Goal: Task Accomplishment & Management: Use online tool/utility

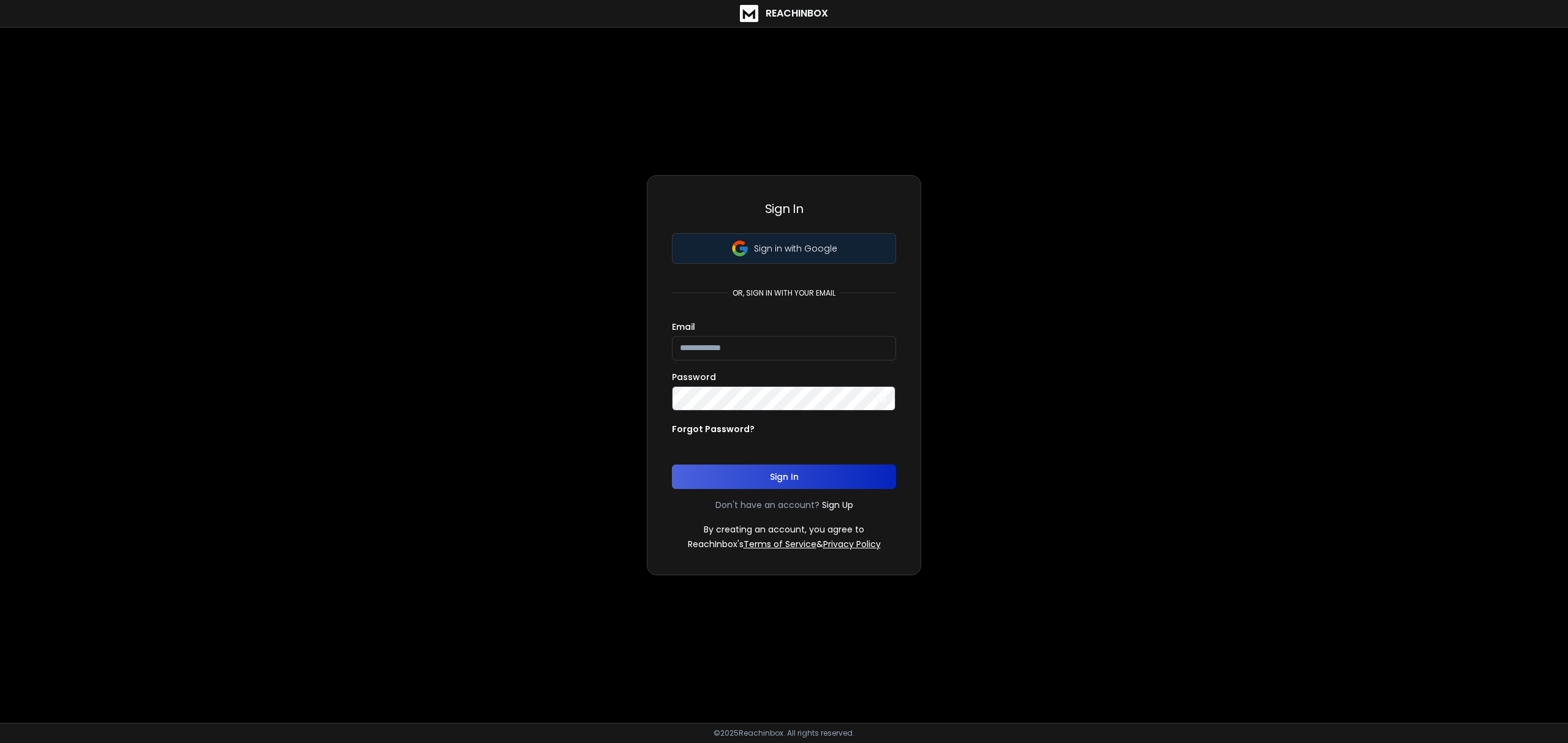
click at [752, 252] on button "Sign in with Google" at bounding box center [784, 249] width 224 height 31
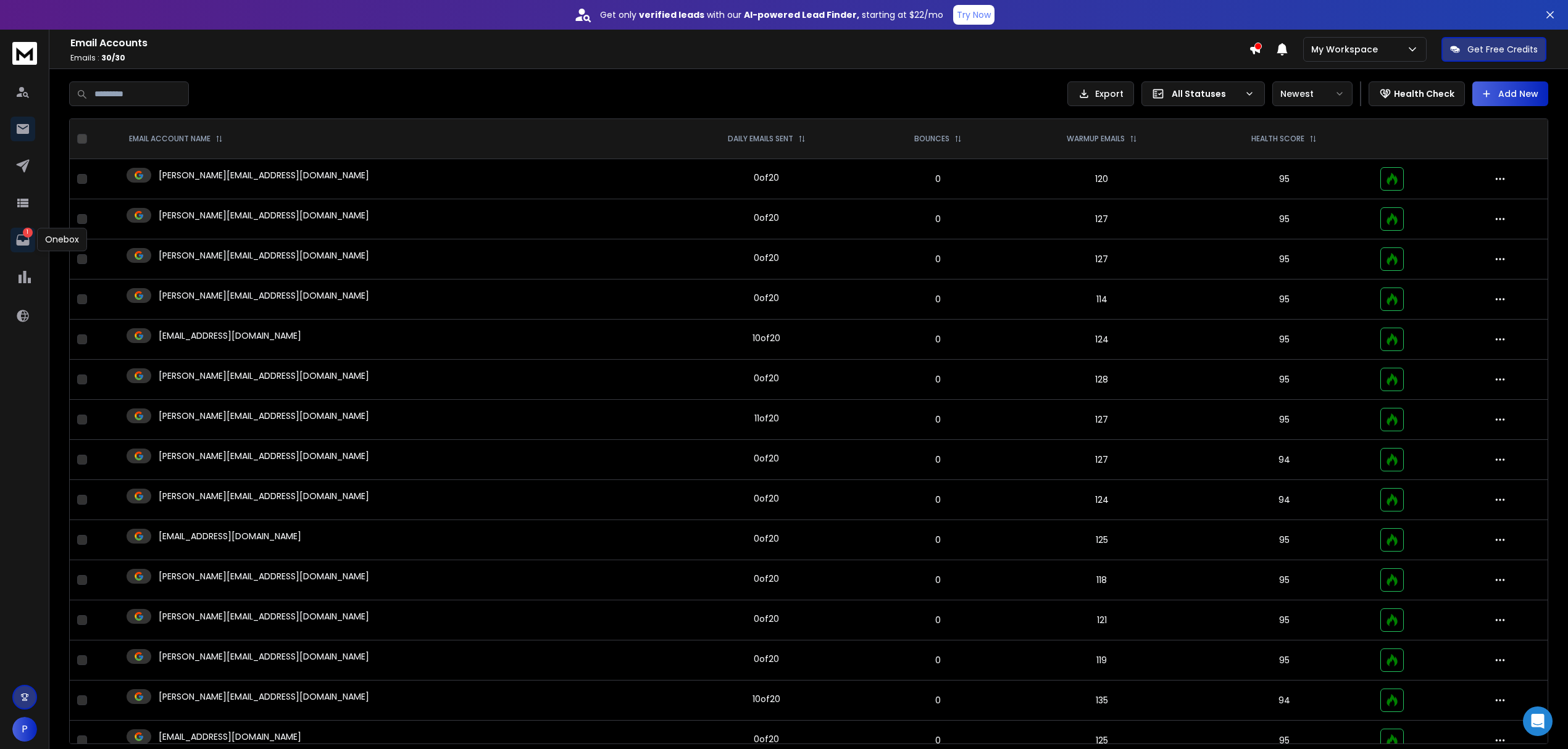
click at [25, 238] on icon at bounding box center [22, 240] width 15 height 15
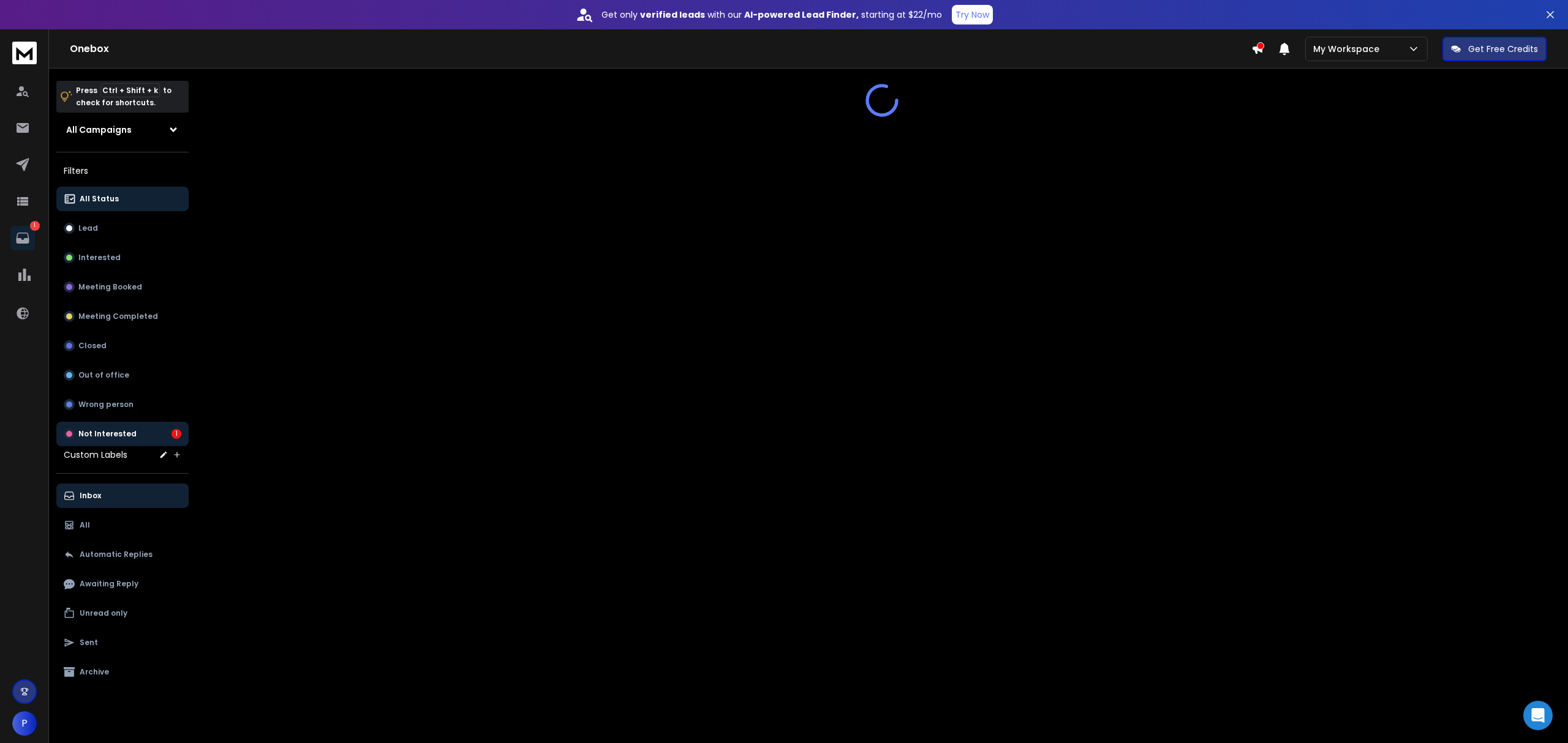
click at [126, 429] on p "Not Interested" at bounding box center [108, 434] width 58 height 10
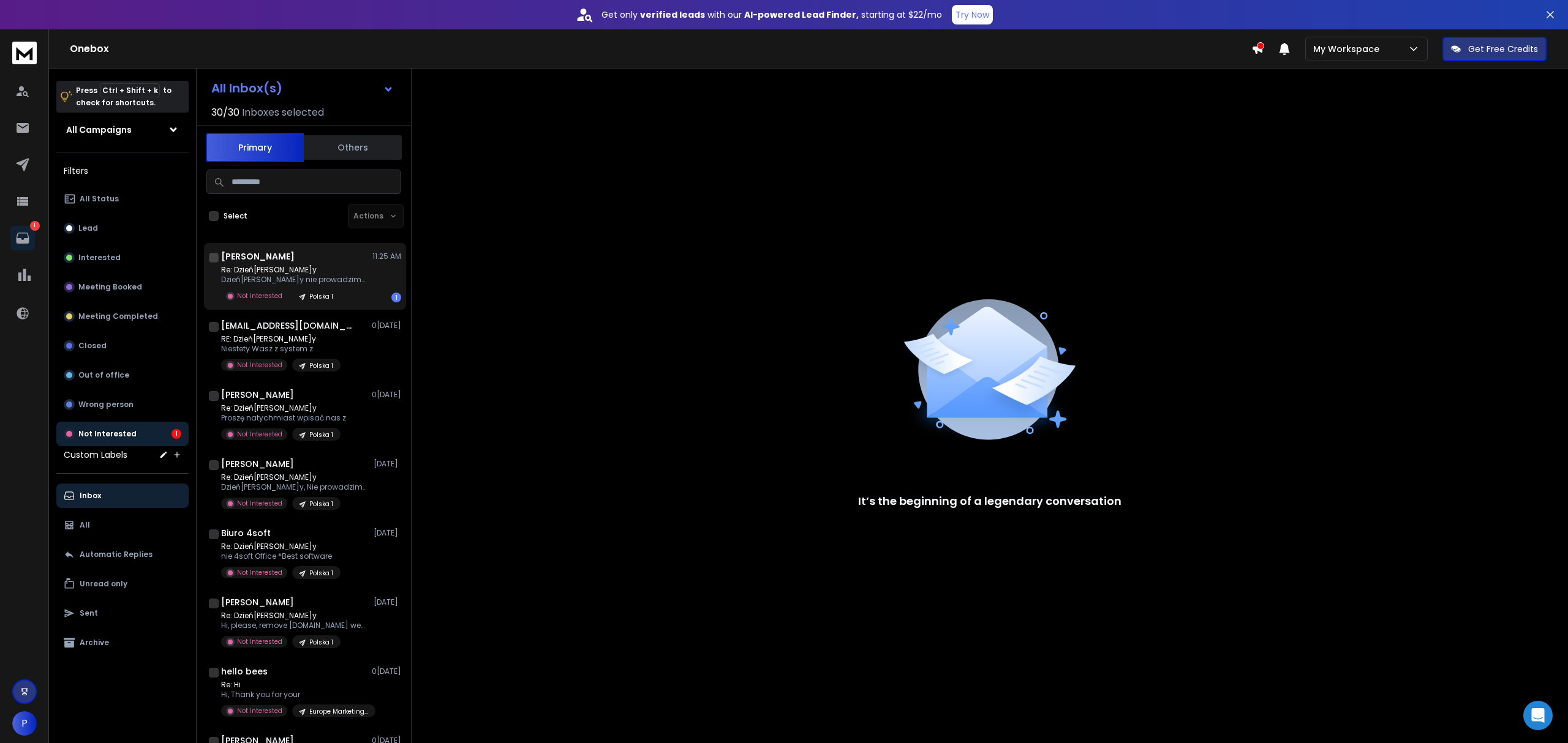
click at [270, 292] on p "Not Interested" at bounding box center [259, 296] width 45 height 9
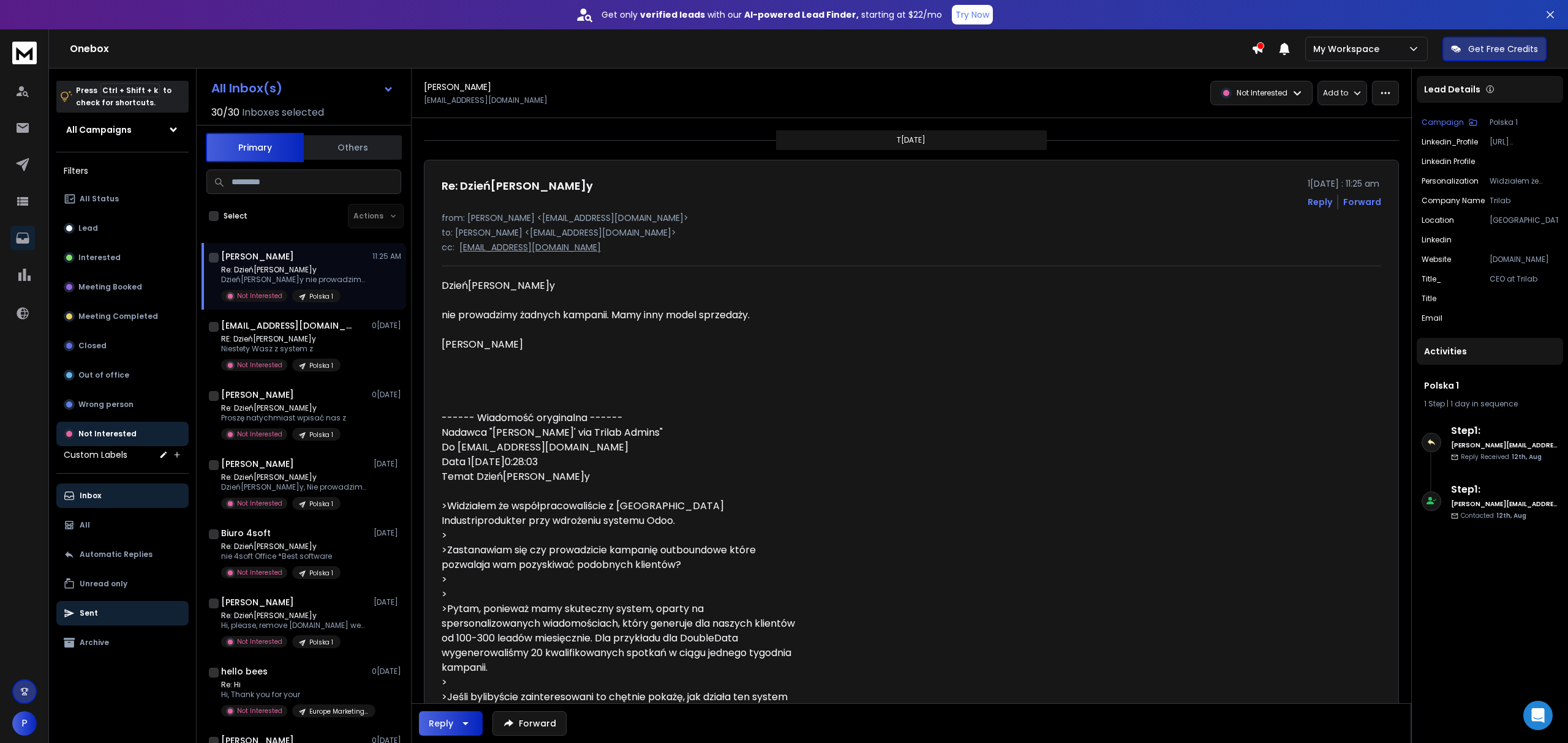
click at [104, 613] on button "Sent" at bounding box center [122, 613] width 132 height 24
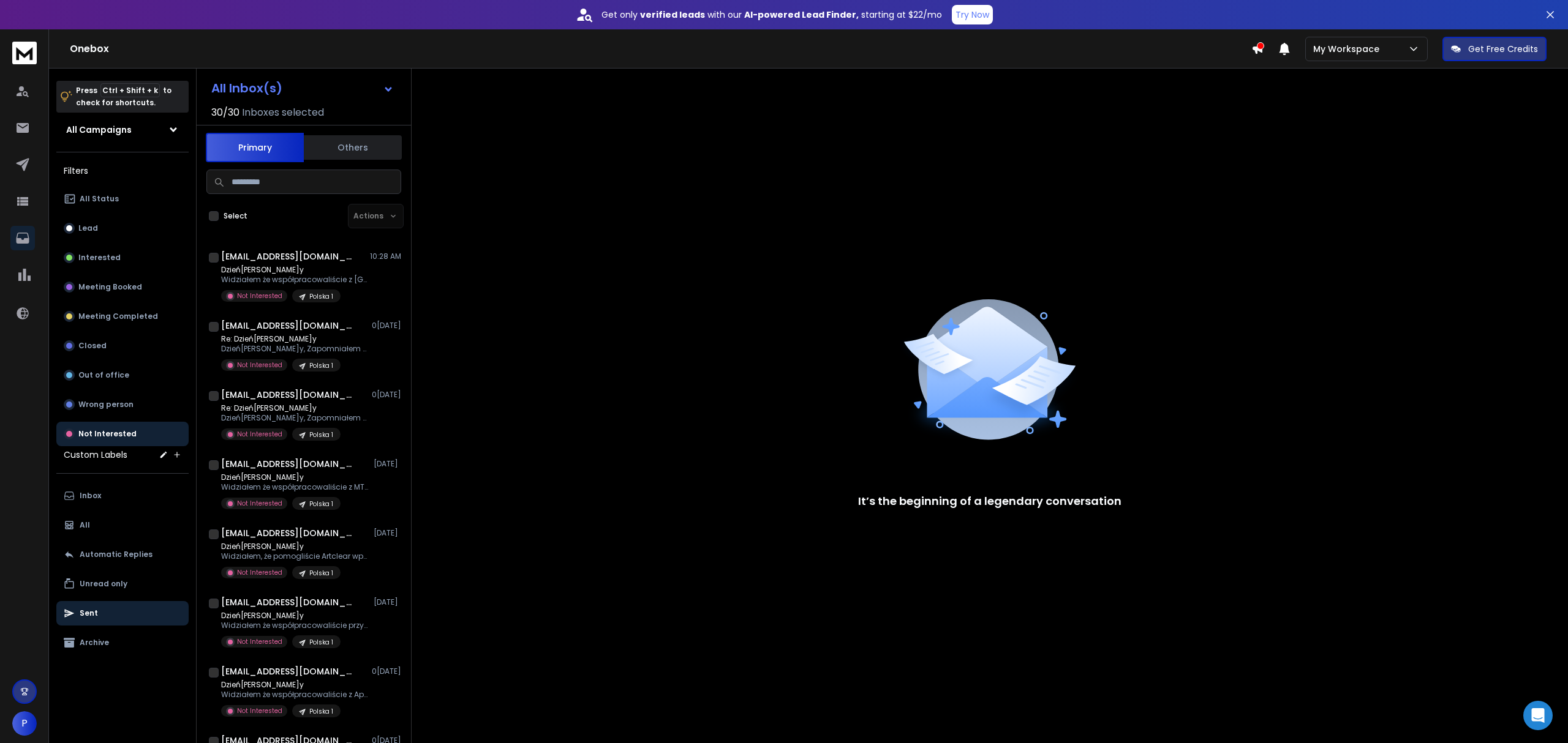
click at [287, 182] on input at bounding box center [303, 182] width 195 height 24
paste input "**********"
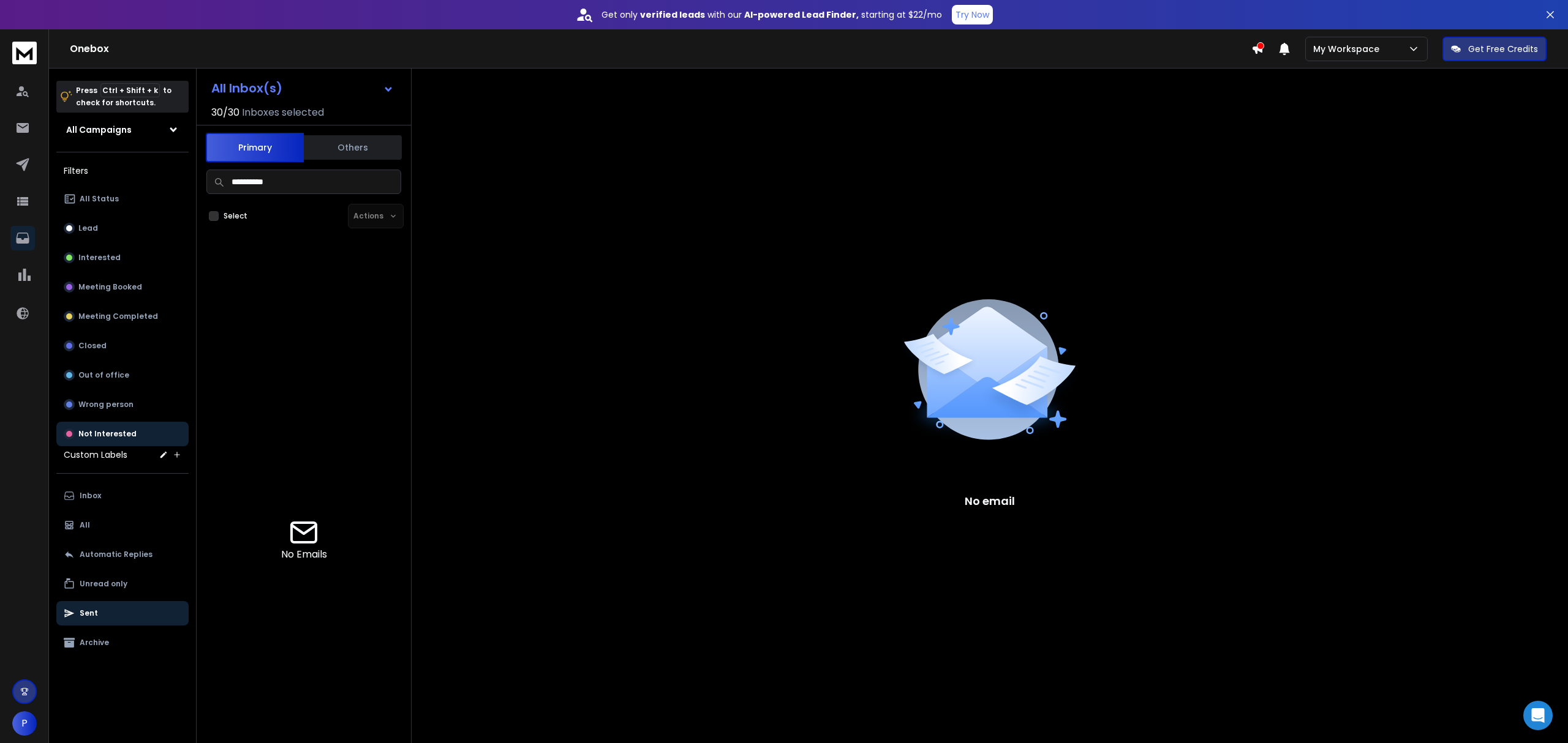
type input "**********"
click at [96, 610] on button "Sent" at bounding box center [122, 613] width 132 height 24
click at [89, 219] on button "Lead" at bounding box center [122, 228] width 132 height 24
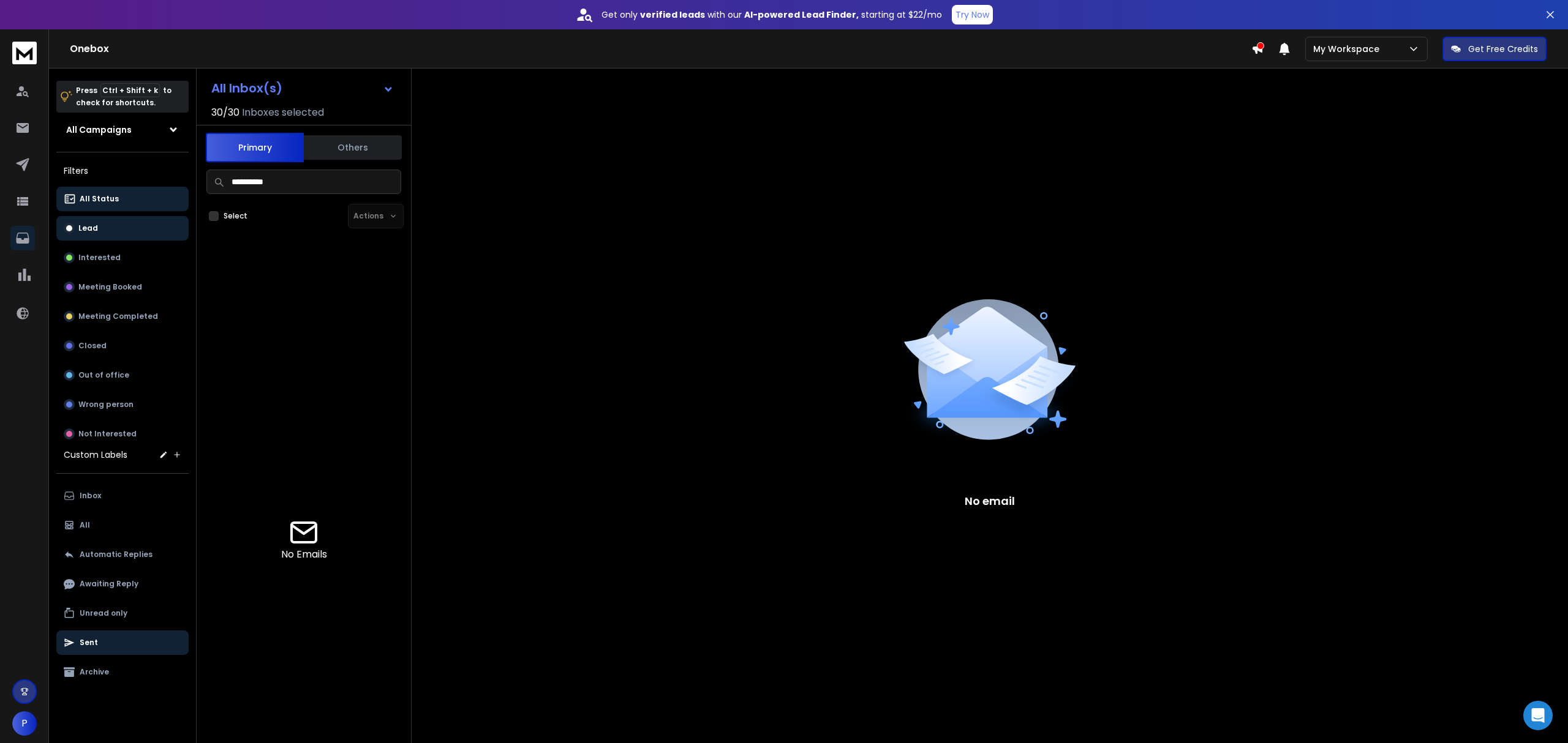
click at [101, 202] on p "All Status" at bounding box center [98, 198] width 39 height 10
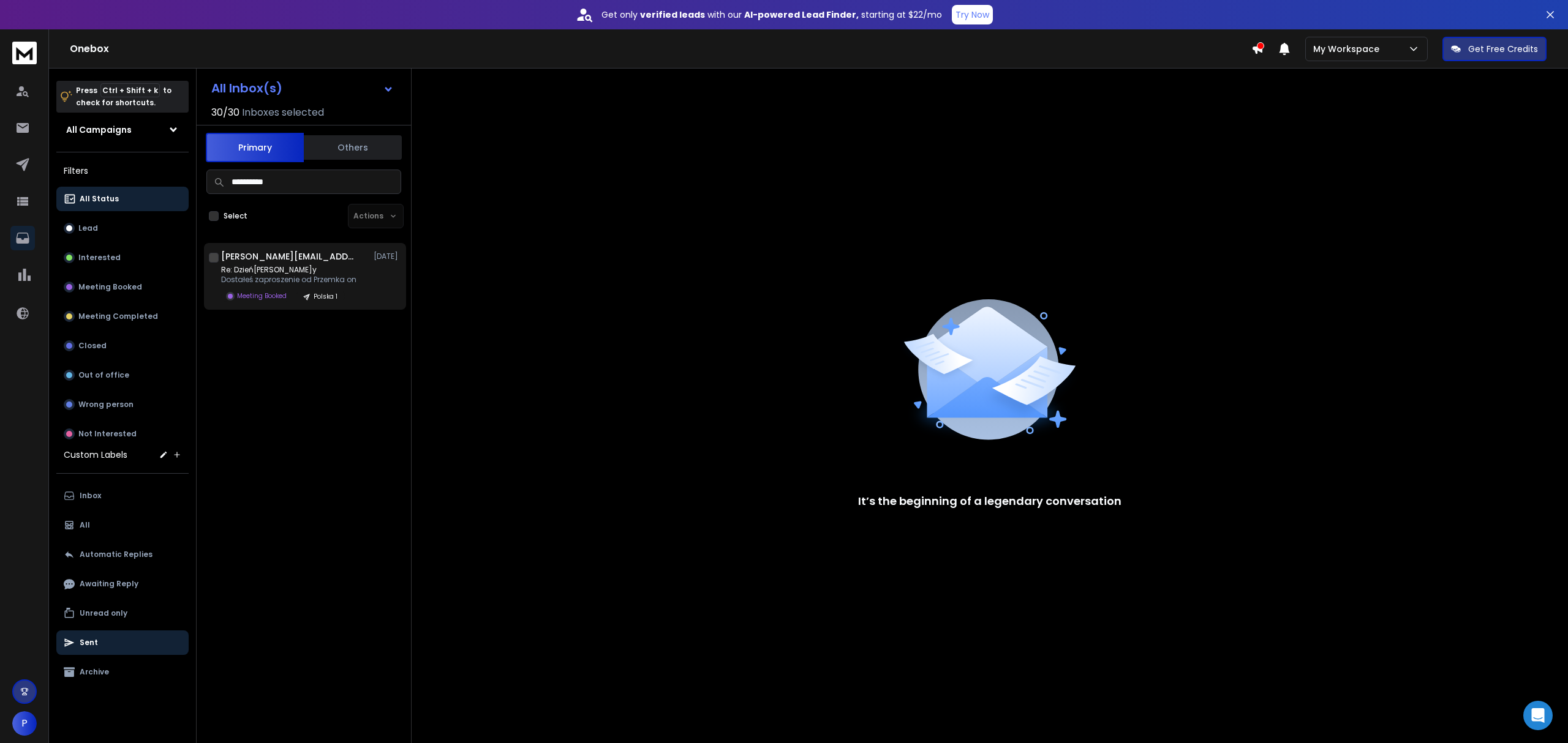
click at [304, 281] on p "Dostałeś zaproszenie od Przemka on" at bounding box center [288, 279] width 135 height 10
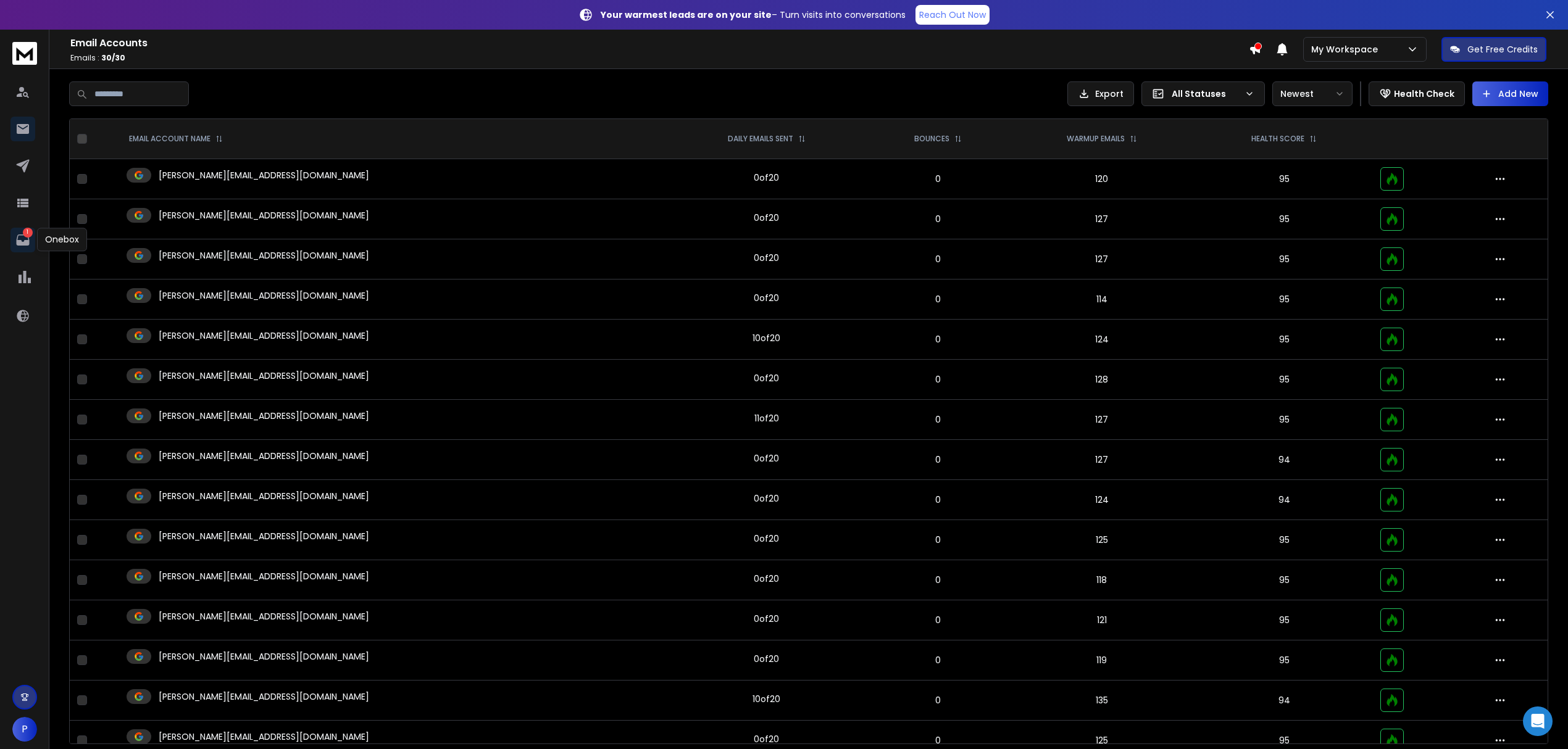
click at [30, 235] on p "1" at bounding box center [28, 232] width 10 height 10
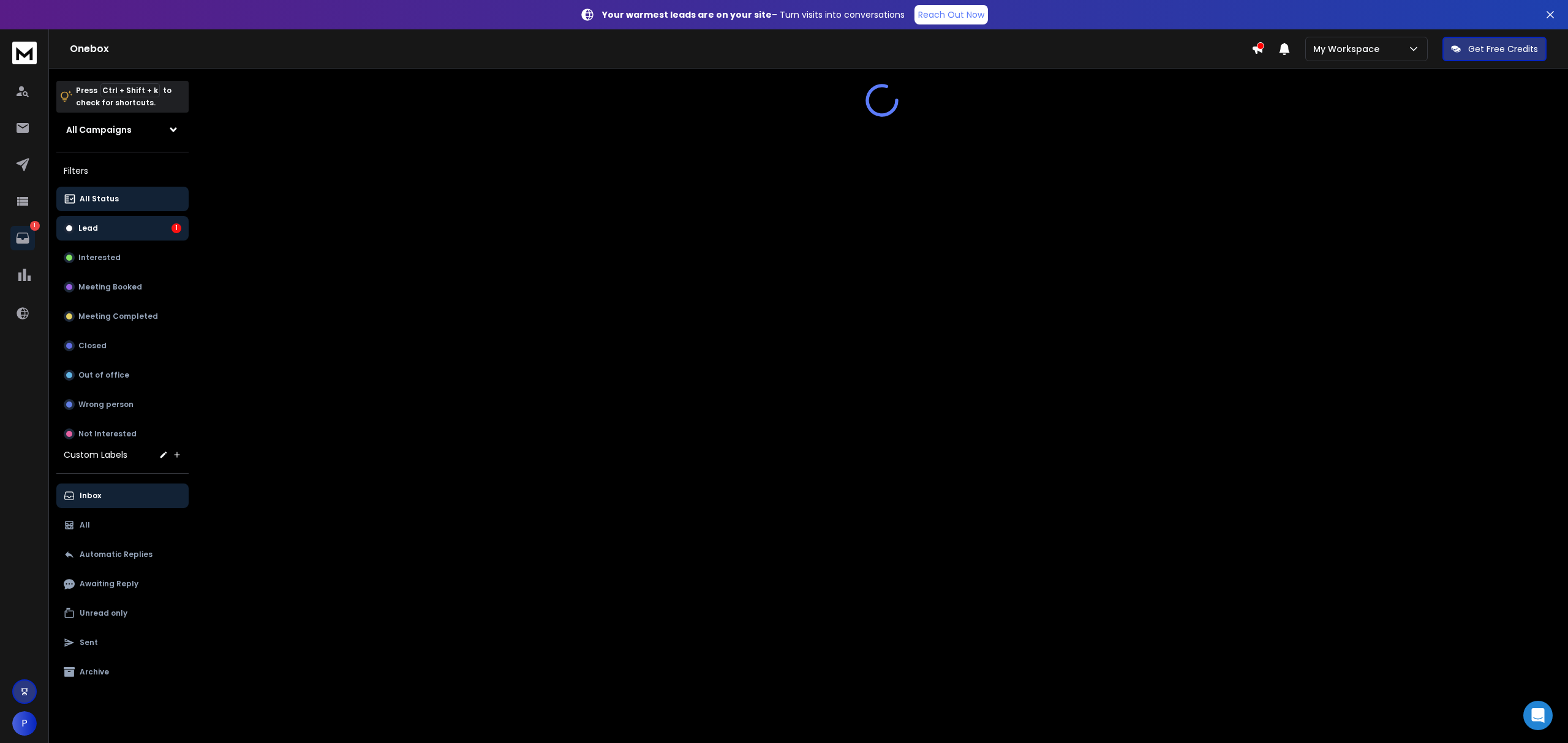
click at [126, 229] on button "Lead 1" at bounding box center [122, 228] width 132 height 24
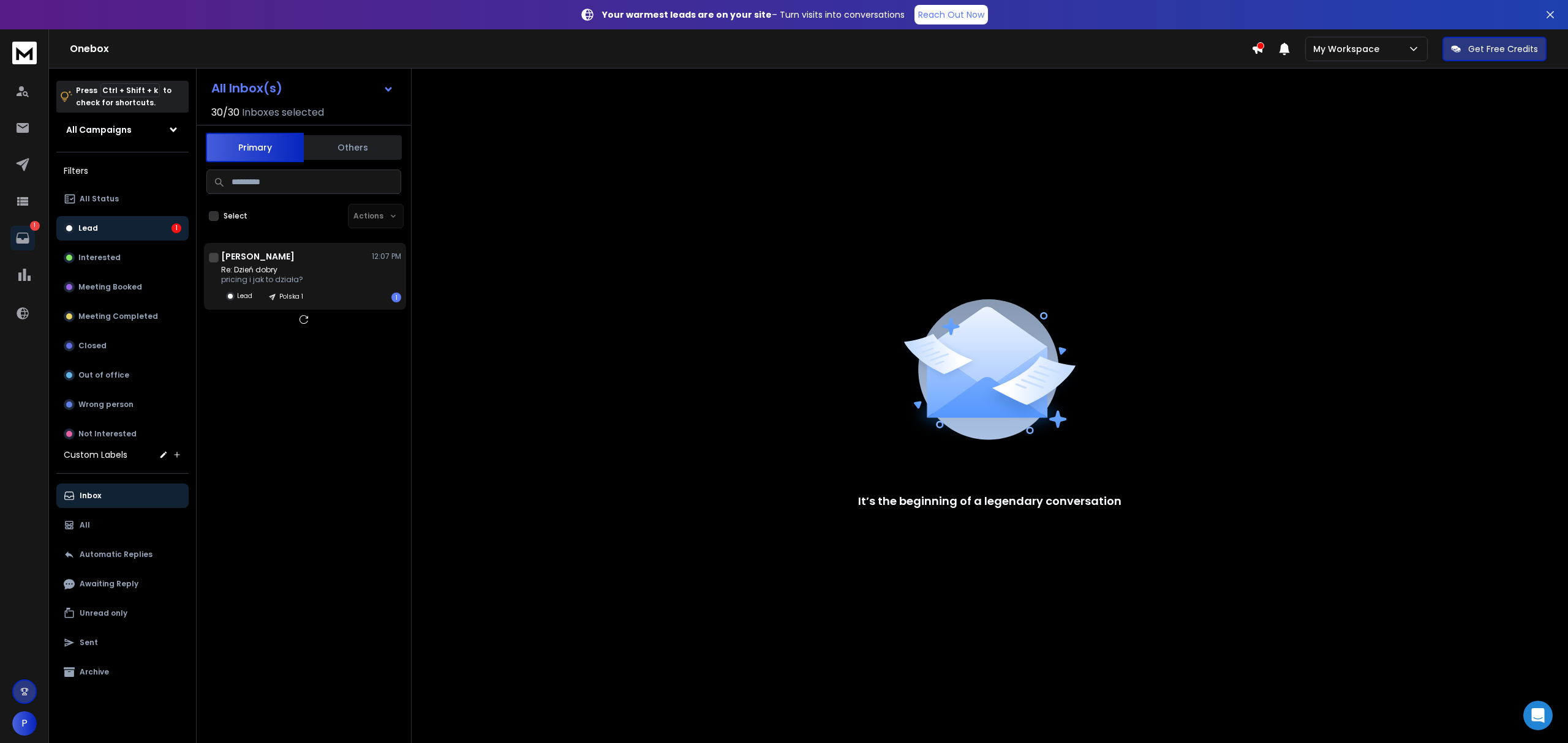
drag, startPoint x: 315, startPoint y: 280, endPoint x: 346, endPoint y: 280, distance: 31.0
click at [314, 280] on div "Re: Dzień dobry pricing i jak to działa? Lead Polska 1 1" at bounding box center [311, 284] width 180 height 37
